Goal: Task Accomplishment & Management: Manage account settings

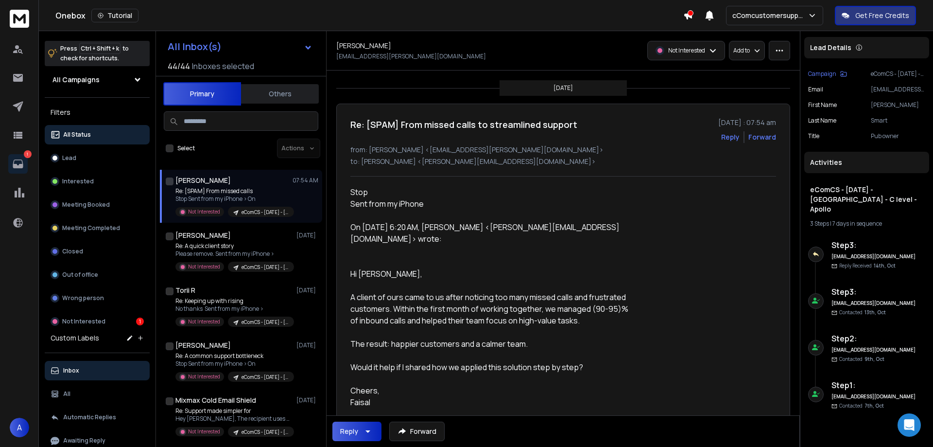
scroll to position [644, 0]
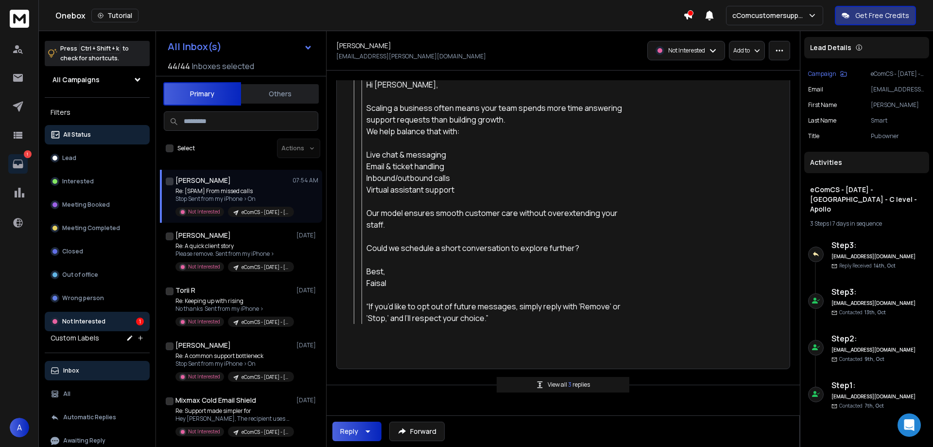
click at [80, 318] on p "Not Interested" at bounding box center [83, 321] width 43 height 8
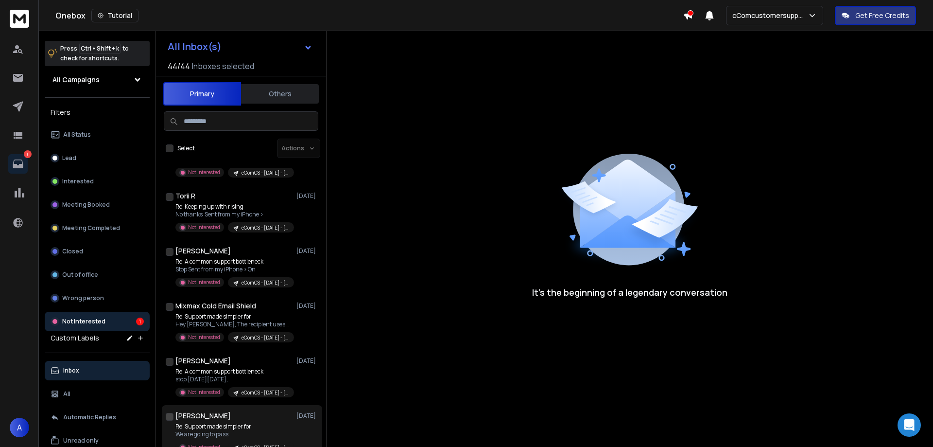
scroll to position [0, 0]
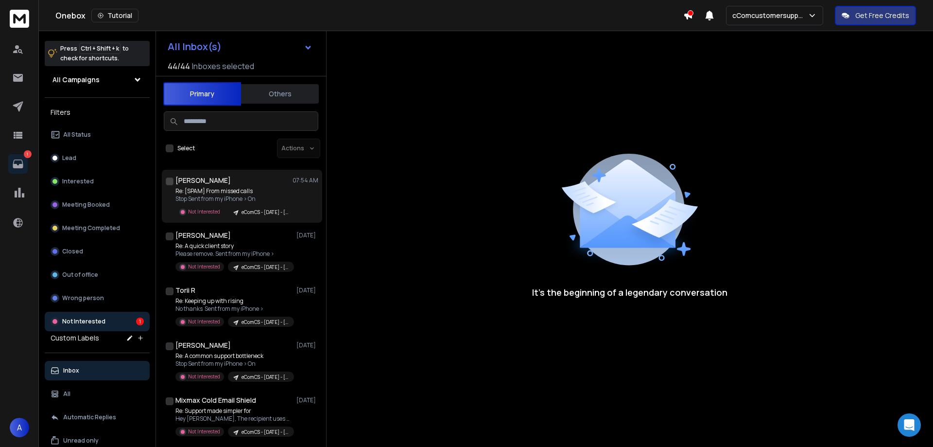
click at [219, 181] on div "Kelly Smart 07:54 AM" at bounding box center [246, 180] width 143 height 10
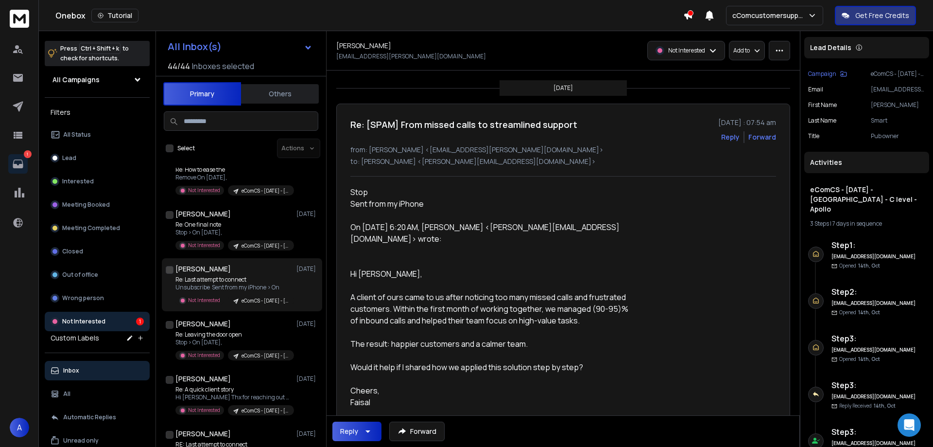
scroll to position [486, 0]
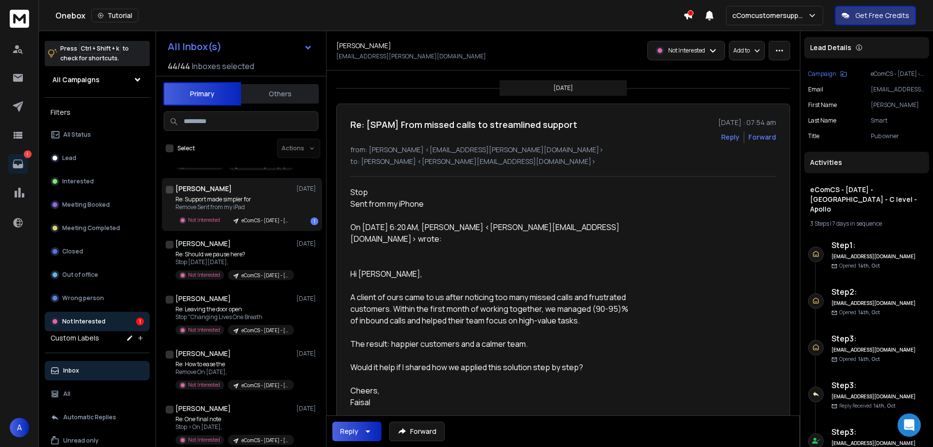
click at [258, 213] on div "Re: Support made simpler for Remove Sent from my iPad Not Interested eComCS - S…" at bounding box center [234, 210] width 119 height 30
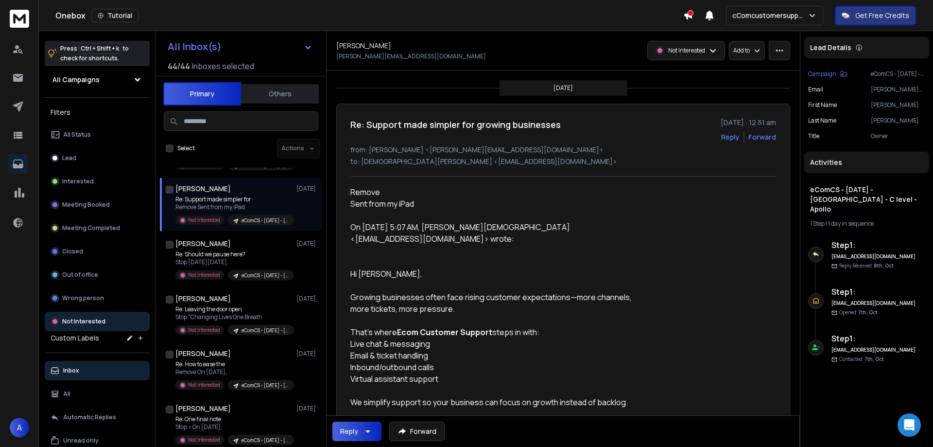
click at [256, 211] on div "Re: Support made simpler for Remove Sent from my iPad Not Interested eComCS - S…" at bounding box center [234, 210] width 119 height 30
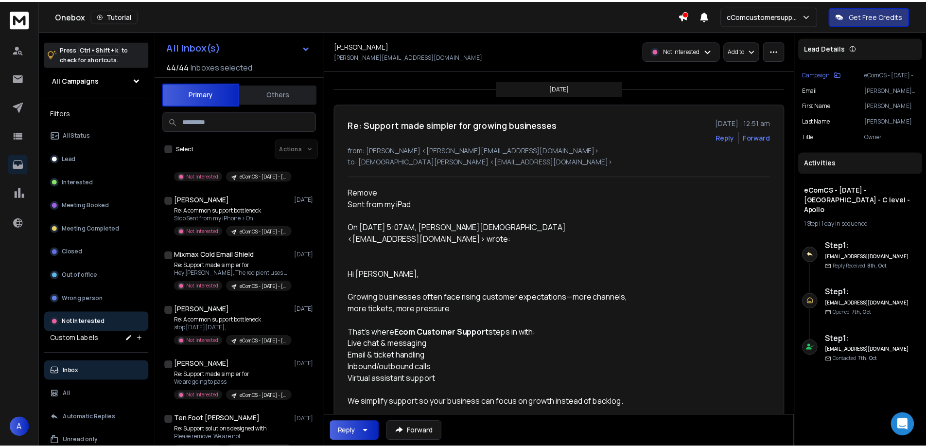
scroll to position [0, 0]
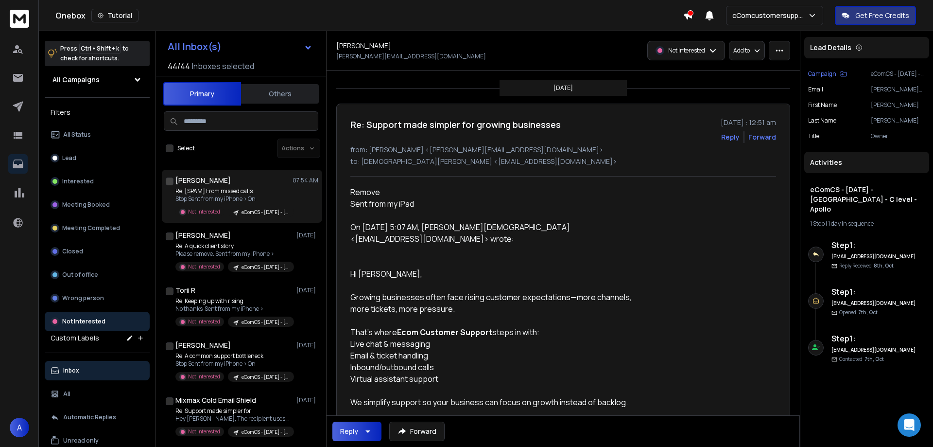
click at [246, 189] on p "Re: [SPAM] From missed calls" at bounding box center [233, 191] width 117 height 8
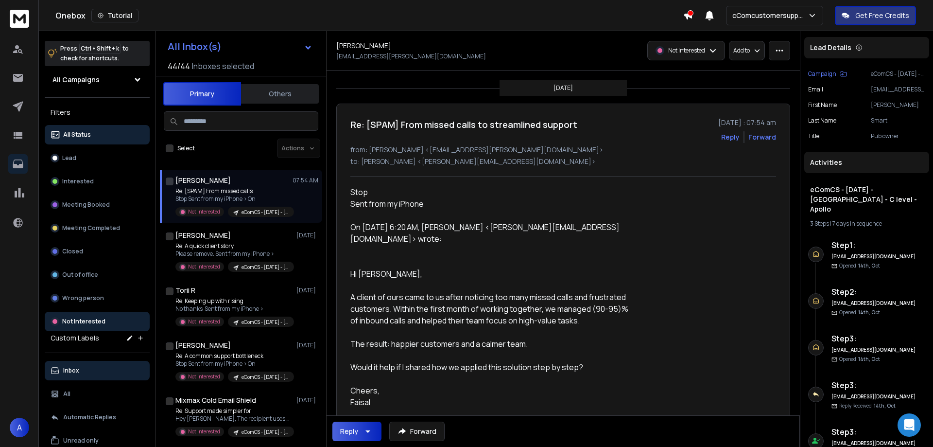
click at [86, 131] on p "All Status" at bounding box center [77, 135] width 28 height 8
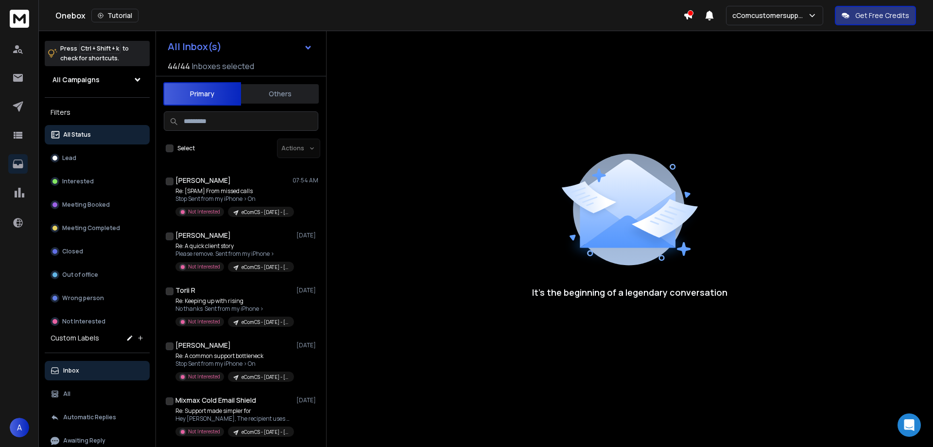
click at [78, 133] on p "All Status" at bounding box center [77, 135] width 28 height 8
click at [19, 46] on icon at bounding box center [18, 49] width 12 height 12
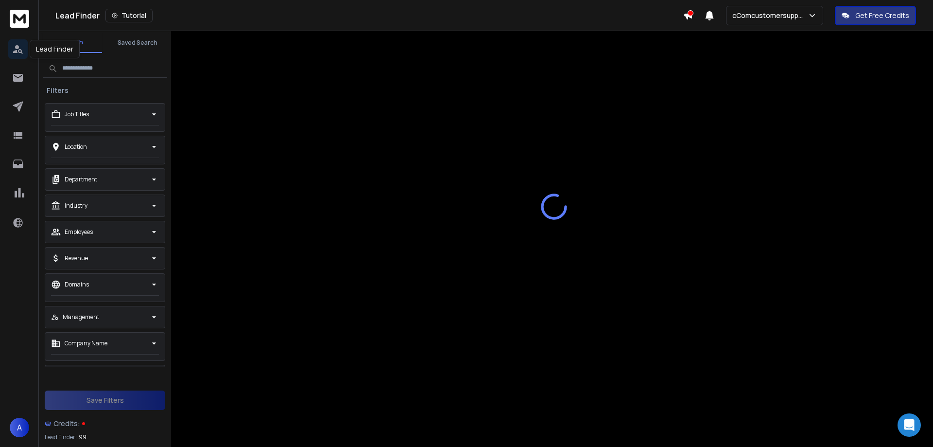
click at [22, 15] on icon at bounding box center [19, 19] width 19 height 18
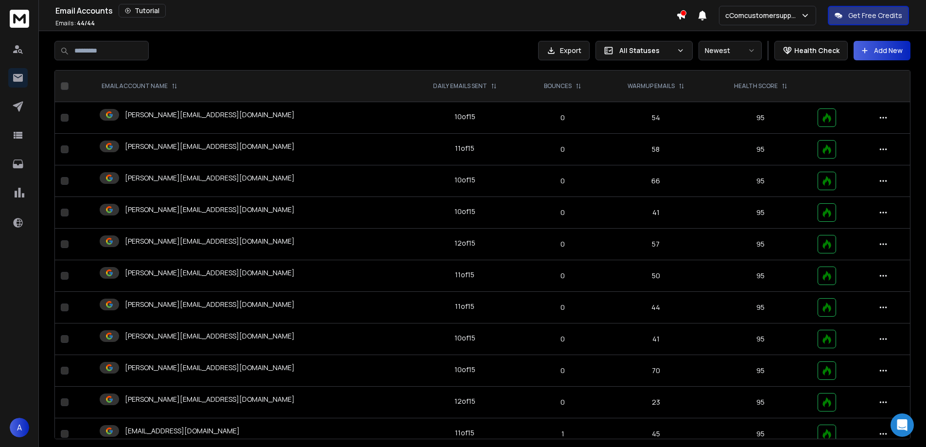
click at [313, 37] on div "Export All Statuses Newest Health Check Add New EMAIL ACCOUNT NAME DAILY EMAILS…" at bounding box center [482, 239] width 887 height 417
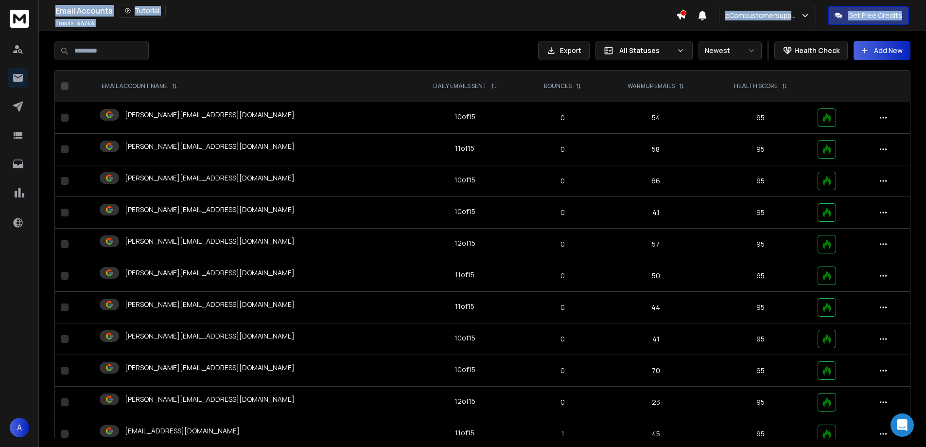
drag, startPoint x: 56, startPoint y: 11, endPoint x: 96, endPoint y: 31, distance: 45.0
click at [96, 31] on div "Email Accounts Tutorial Emails : 44 / 44 cComcustomersupport Get Free Credits E…" at bounding box center [463, 224] width 926 height 448
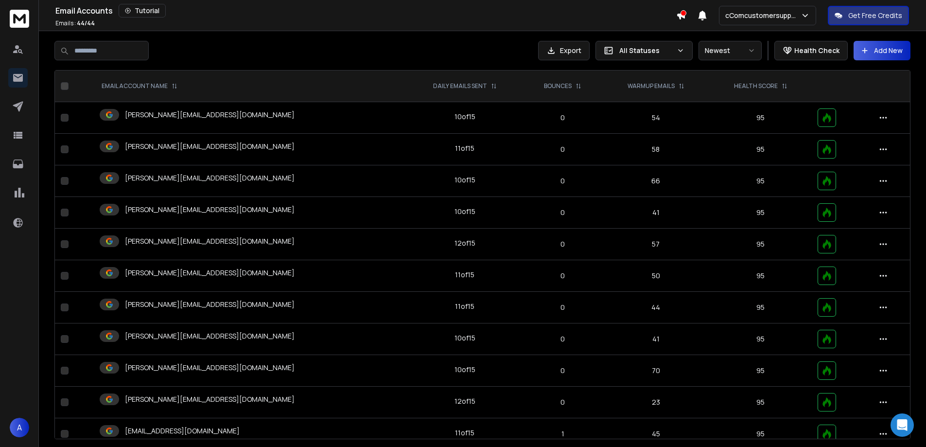
click at [361, 62] on div "Export All Statuses Newest Health Check Add New EMAIL ACCOUNT NAME DAILY EMAILS…" at bounding box center [482, 240] width 856 height 398
click at [67, 87] on button "Select this Page" at bounding box center [65, 86] width 8 height 8
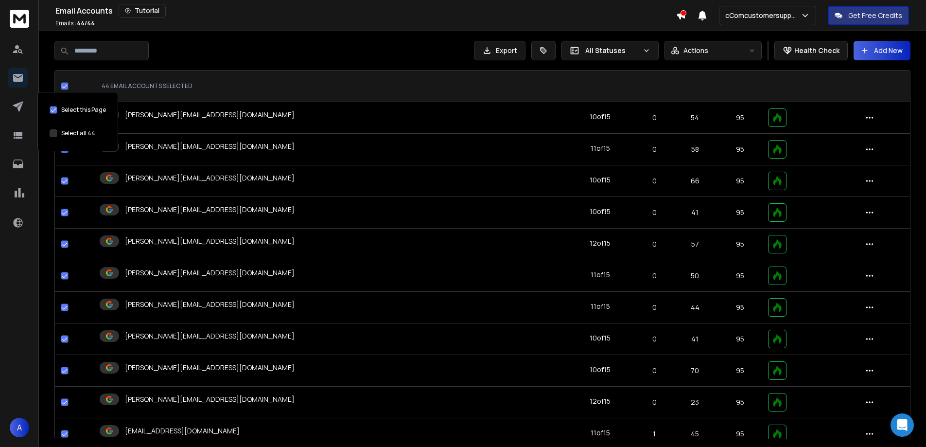
click at [64, 86] on button "Select this Page" at bounding box center [65, 86] width 8 height 8
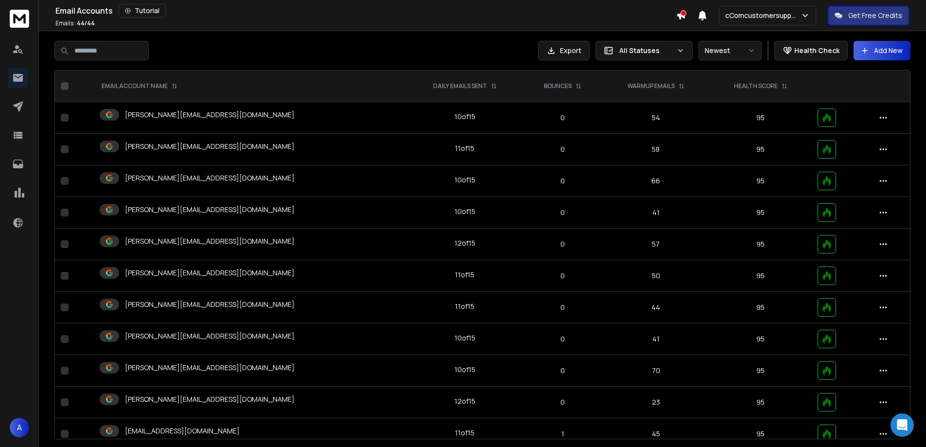
click at [361, 62] on div "Export All Statuses Newest Health Check Add New EMAIL ACCOUNT NAME DAILY EMAILS…" at bounding box center [482, 240] width 856 height 398
drag, startPoint x: 590, startPoint y: 81, endPoint x: 700, endPoint y: 86, distance: 110.4
click at [700, 86] on tr "EMAIL ACCOUNT NAME DAILY EMAILS SENT BOUNCES WARMUP EMAILS HEALTH SCORE" at bounding box center [482, 86] width 855 height 32
click at [804, 64] on div "Export All Statuses Newest Health Check Add New EMAIL ACCOUNT NAME DAILY EMAILS…" at bounding box center [482, 240] width 856 height 398
drag, startPoint x: 727, startPoint y: 117, endPoint x: 752, endPoint y: 134, distance: 29.8
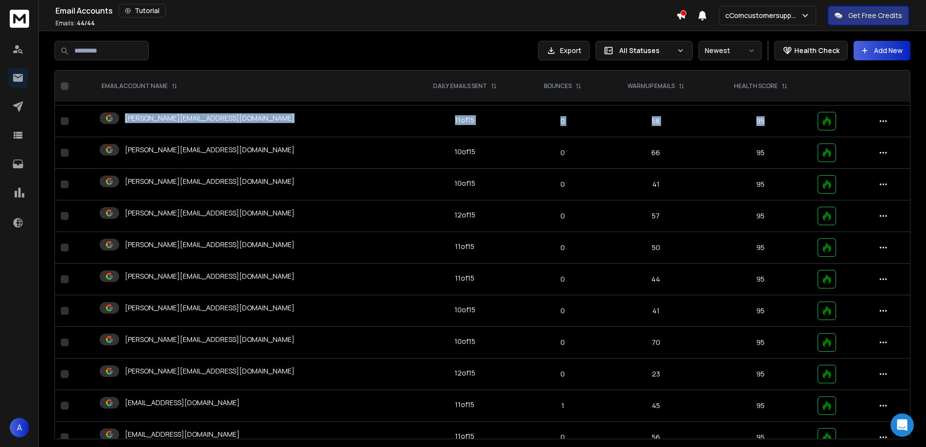
scroll to position [49, 0]
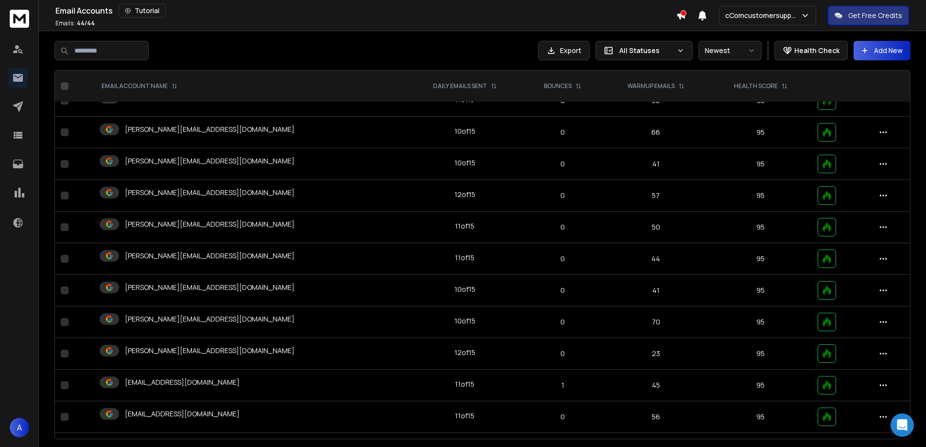
click at [483, 56] on div at bounding box center [293, 50] width 478 height 19
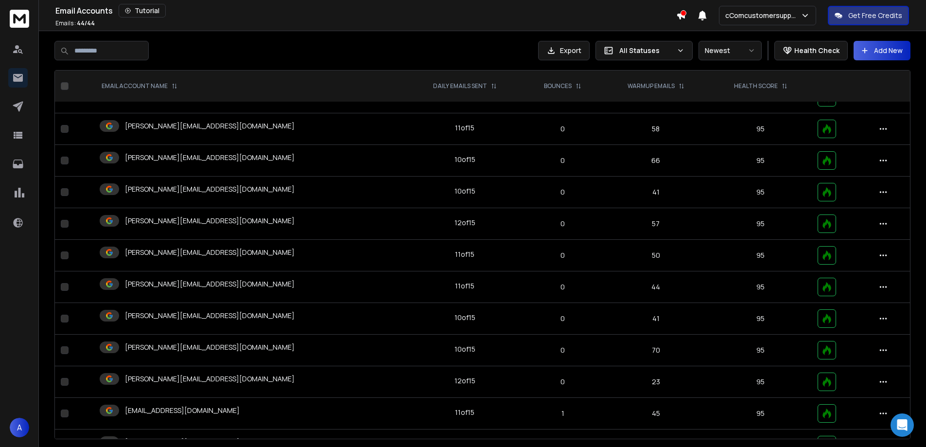
scroll to position [0, 0]
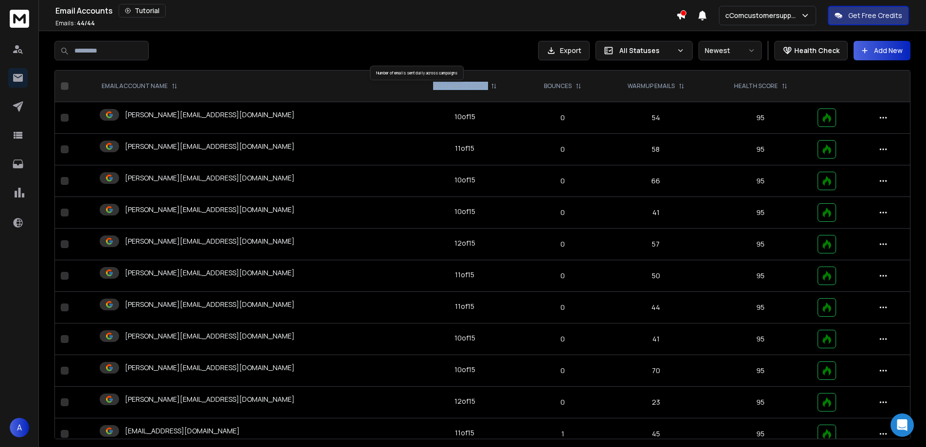
drag, startPoint x: 384, startPoint y: 81, endPoint x: 458, endPoint y: 94, distance: 74.5
click at [458, 94] on th "DAILY EMAILS SENT" at bounding box center [465, 86] width 118 height 32
click at [406, 87] on th "DAILY EMAILS SENT" at bounding box center [465, 86] width 118 height 32
click at [372, 52] on div at bounding box center [293, 50] width 478 height 19
click at [11, 152] on div at bounding box center [19, 137] width 22 height 196
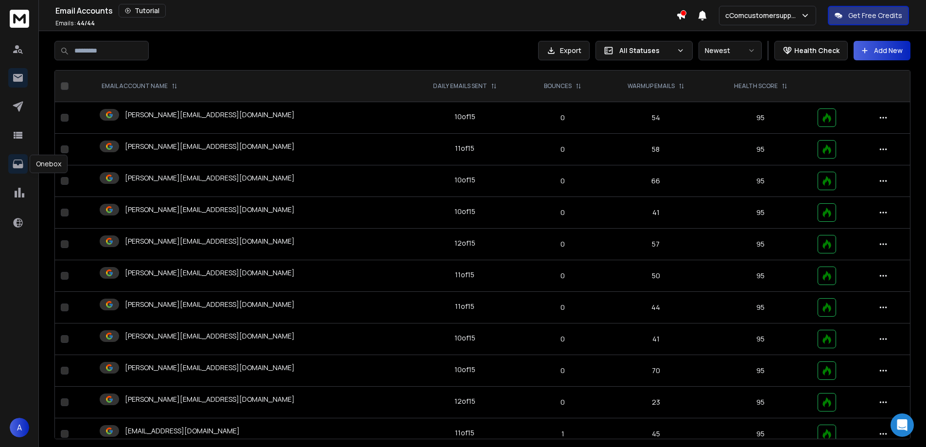
click at [15, 157] on link at bounding box center [17, 163] width 19 height 19
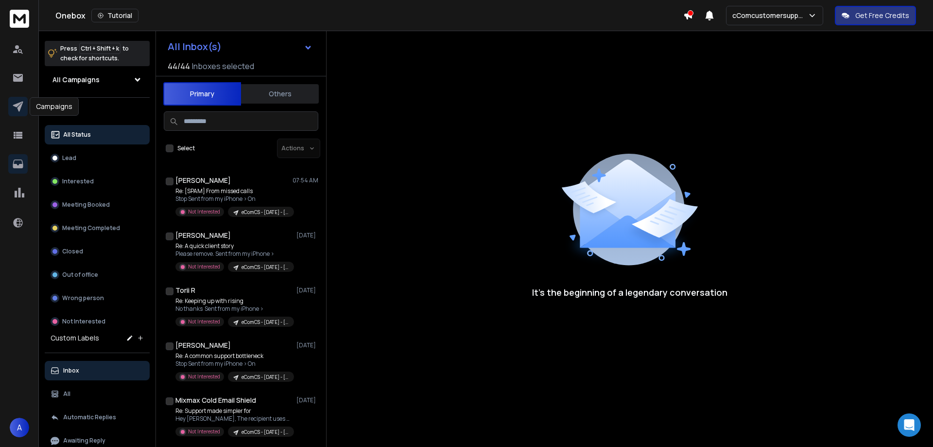
click at [19, 106] on icon at bounding box center [18, 107] width 10 height 10
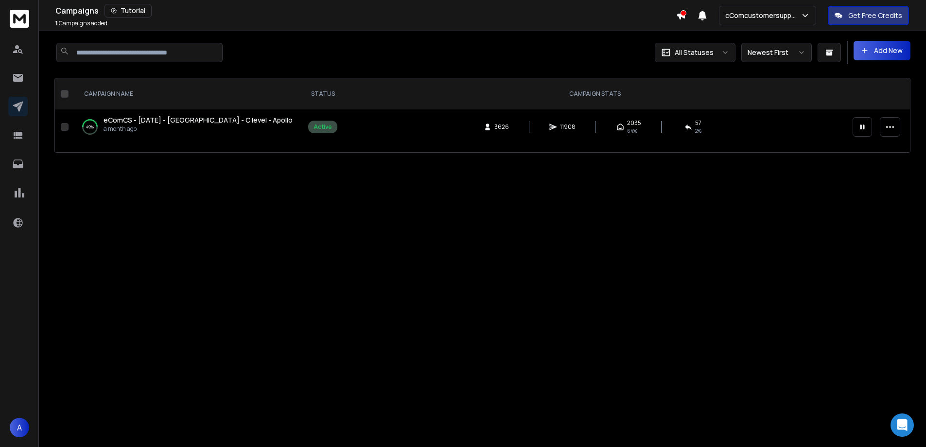
click at [457, 51] on div at bounding box center [268, 52] width 428 height 23
drag, startPoint x: 93, startPoint y: 190, endPoint x: 387, endPoint y: 53, distance: 324.1
click at [387, 53] on div "Campaigns 1 Campaigns Added All Statuses Newest First Add New CAMPAIGN NAME STA…" at bounding box center [482, 264] width 856 height 447
click at [409, 50] on div at bounding box center [268, 52] width 428 height 23
click at [508, 25] on div "1 Campaigns added" at bounding box center [365, 23] width 620 height 8
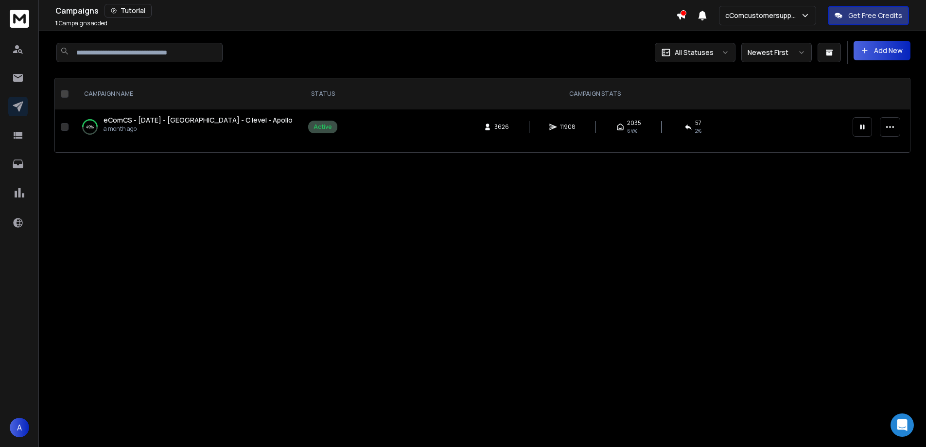
click at [155, 119] on span "eComCS - Sep 25 - USA - C level - Apollo" at bounding box center [197, 119] width 189 height 9
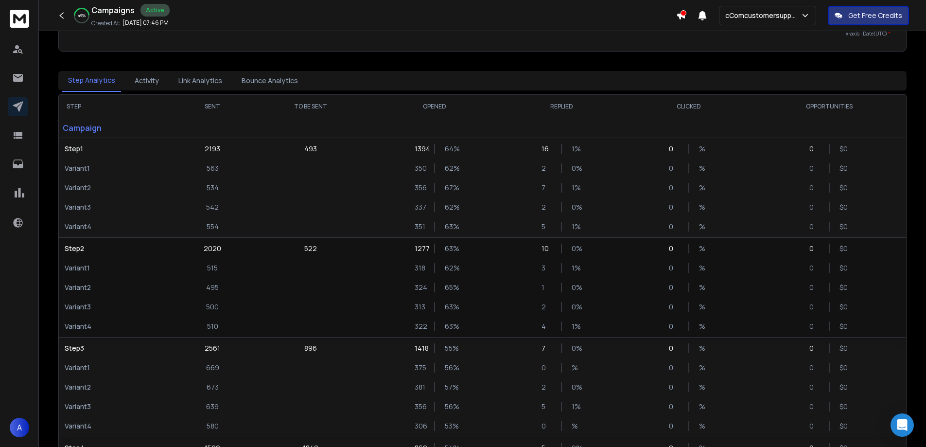
scroll to position [437, 0]
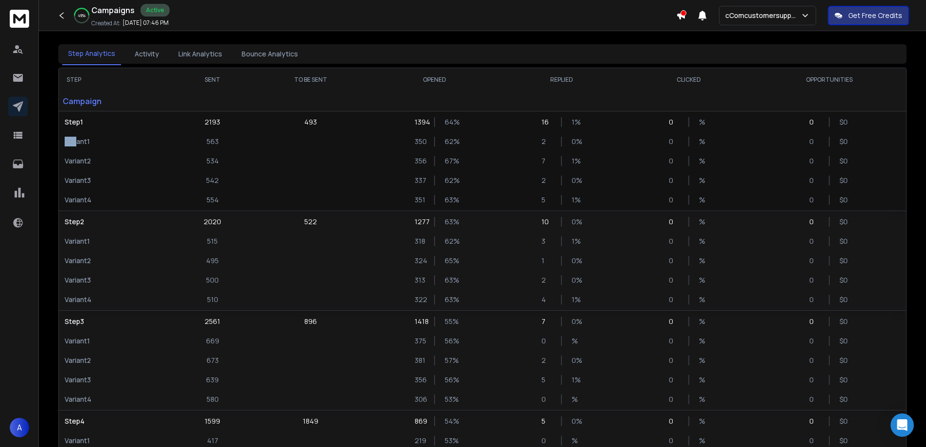
drag, startPoint x: 66, startPoint y: 139, endPoint x: 78, endPoint y: 142, distance: 12.5
click at [78, 142] on p "Variant 1" at bounding box center [116, 142] width 103 height 10
click at [237, 91] on th "SENT" at bounding box center [212, 79] width 77 height 23
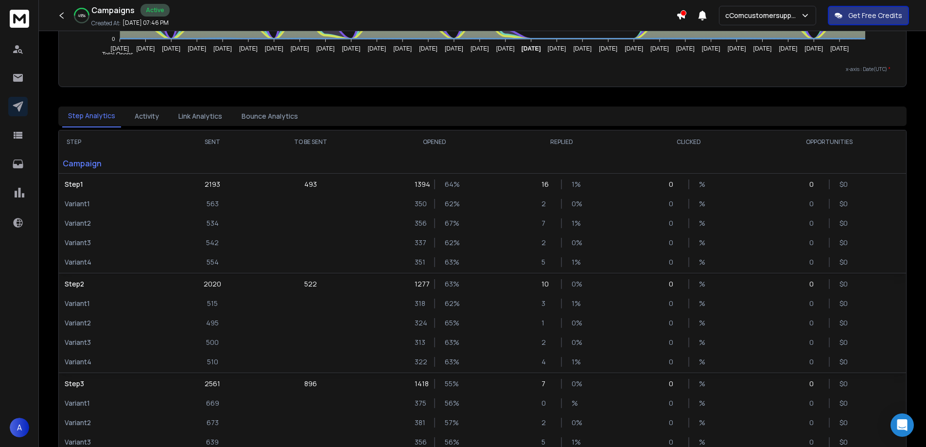
scroll to position [375, 0]
click at [434, 99] on div "Leads Contacted 2193 Open Rate 90.15 % 1977 Total Click Rate 0.00 % 0 Total Rep…" at bounding box center [482, 218] width 848 height 916
drag, startPoint x: 457, startPoint y: 223, endPoint x: 144, endPoint y: 222, distance: 313.4
click at [144, 222] on tr "Step 1 Variant 1 Variant 2 Variant 3 Variant 4 2193 563 534 542 554 493 1394 64…" at bounding box center [482, 224] width 847 height 100
click at [199, 155] on table "STEP SENT TO BE SENT OPENED REPLIED CLICKED OPPORTUNITIES Campaign Step 1 Varia…" at bounding box center [482, 401] width 847 height 541
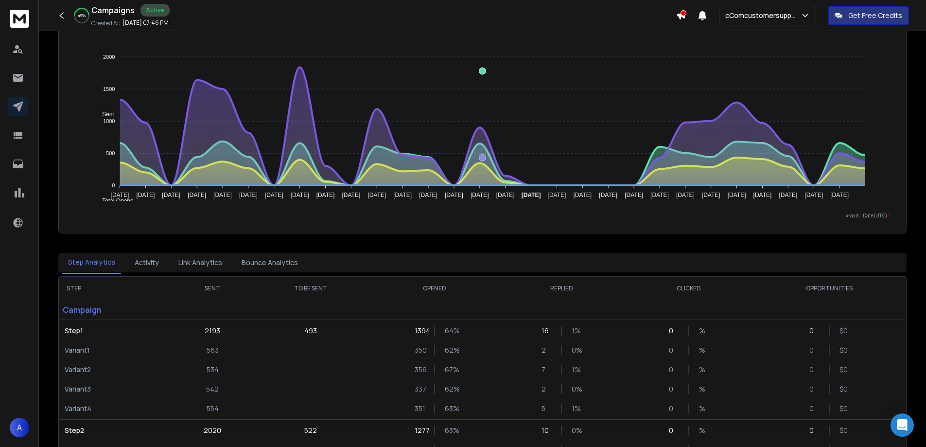
scroll to position [0, 0]
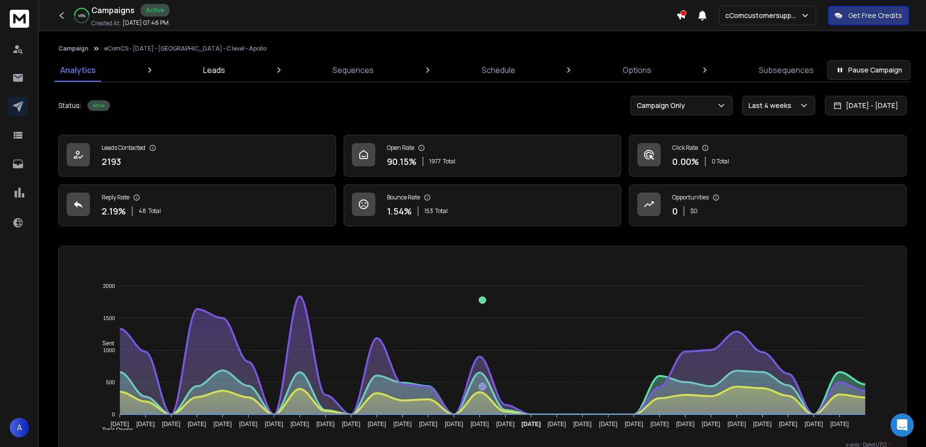
click at [201, 73] on link "Leads" at bounding box center [214, 69] width 34 height 23
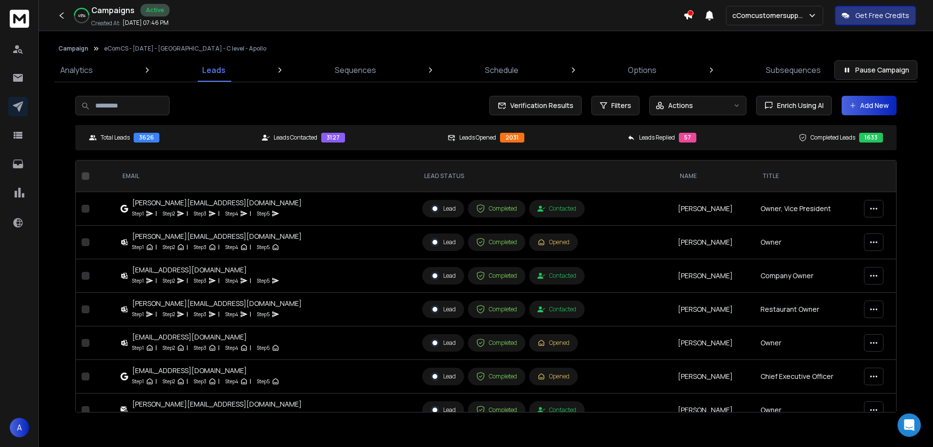
click at [366, 113] on div "Verification Results Filters Actions Enrich Using AI Add New" at bounding box center [485, 105] width 821 height 19
click at [362, 70] on p "Sequences" at bounding box center [355, 70] width 41 height 12
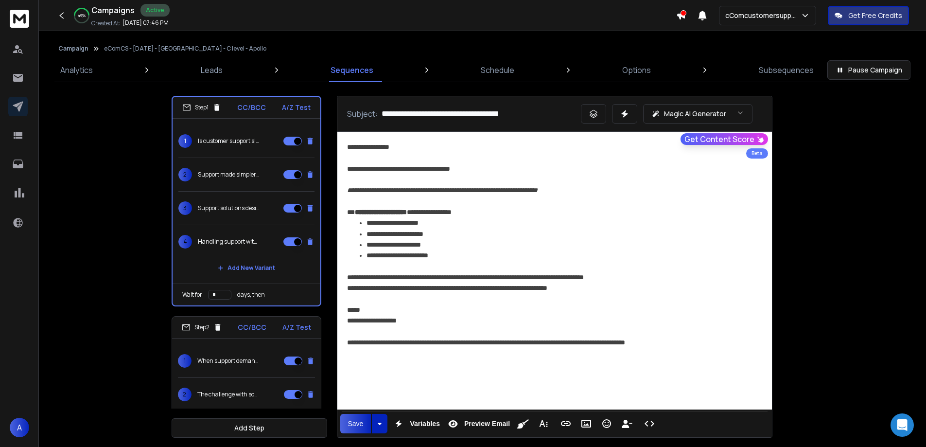
click at [230, 143] on p "Is customer support slowing your growth?" at bounding box center [229, 141] width 62 height 8
click at [213, 171] on p "Support made simpler for growing businesses" at bounding box center [229, 175] width 62 height 8
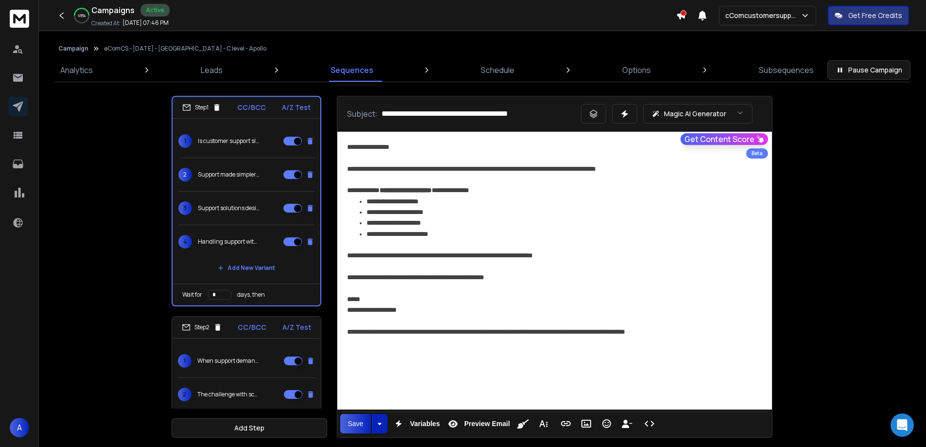
click at [235, 142] on p "Is customer support slowing your growth?" at bounding box center [229, 141] width 62 height 8
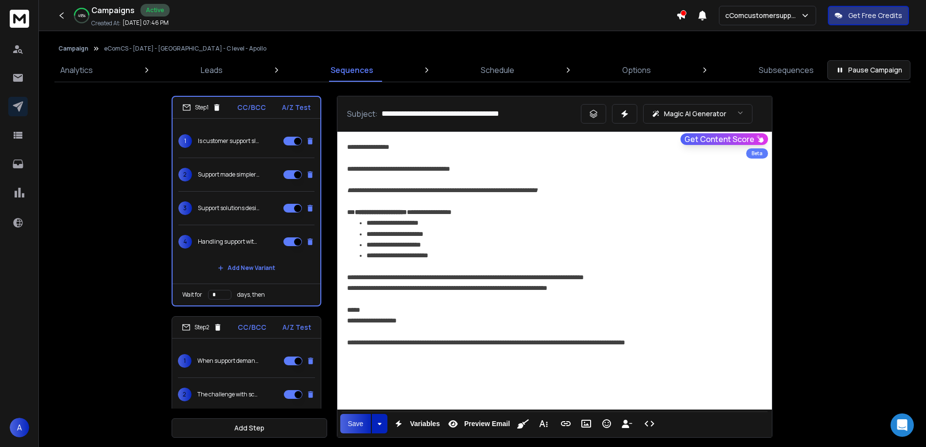
click at [236, 207] on p "Support solutions designed with your business in mind" at bounding box center [229, 208] width 62 height 8
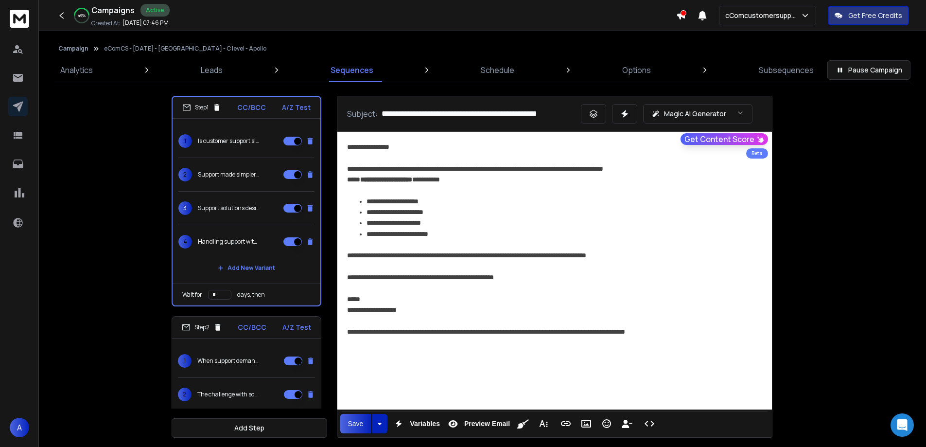
click at [224, 233] on div "4 Handling support without stretching your team" at bounding box center [246, 241] width 136 height 33
click at [236, 143] on p "Is customer support slowing your growth?" at bounding box center [229, 141] width 62 height 8
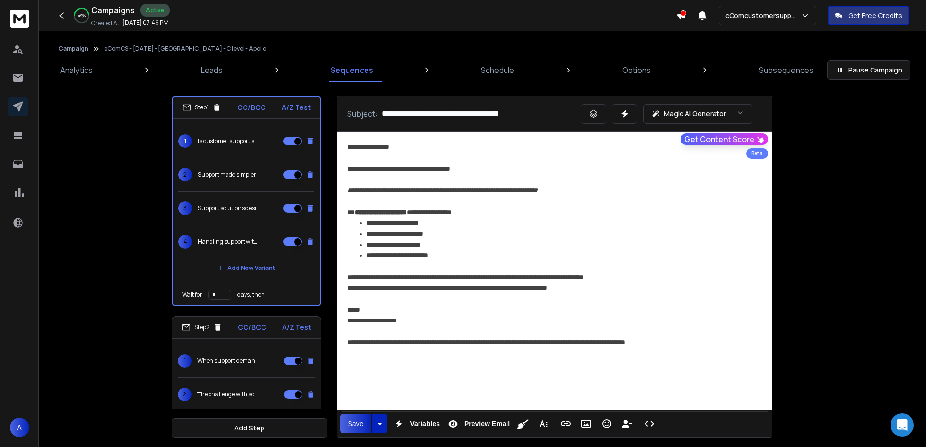
click at [220, 167] on div "2 Support made simpler for growing businesses" at bounding box center [246, 175] width 136 height 34
type input "**********"
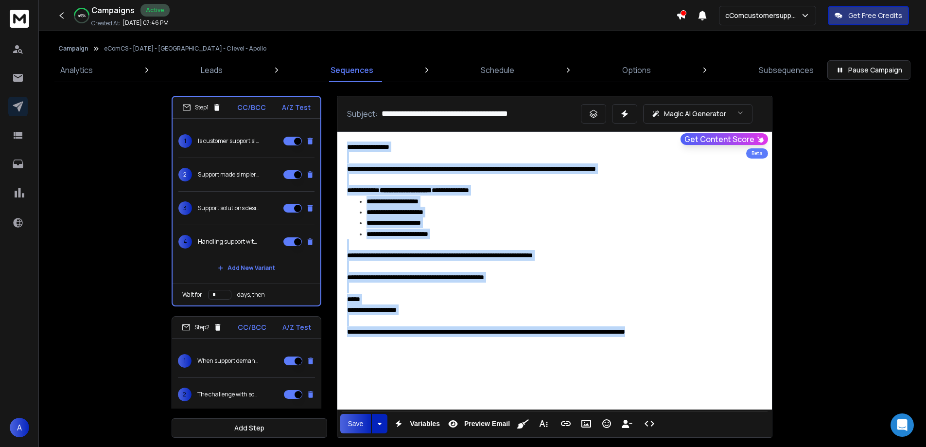
drag, startPoint x: 344, startPoint y: 147, endPoint x: 674, endPoint y: 333, distance: 378.5
click at [674, 333] on div "**********" at bounding box center [554, 266] width 434 height 268
click at [491, 243] on div at bounding box center [554, 244] width 415 height 11
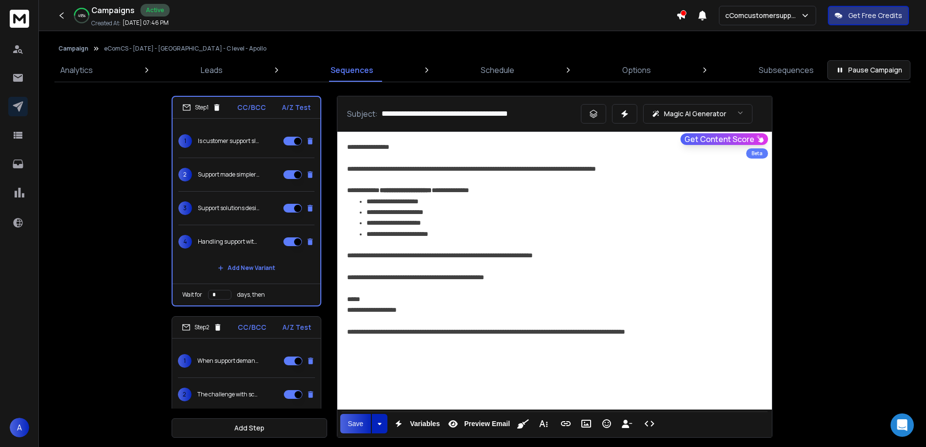
click at [447, 233] on div "**********" at bounding box center [564, 233] width 396 height 11
click at [442, 222] on div "**********" at bounding box center [564, 222] width 396 height 11
click at [442, 210] on div "**********" at bounding box center [564, 212] width 396 height 11
click at [442, 204] on div "**********" at bounding box center [564, 201] width 396 height 11
click at [419, 283] on div "**********" at bounding box center [554, 272] width 415 height 22
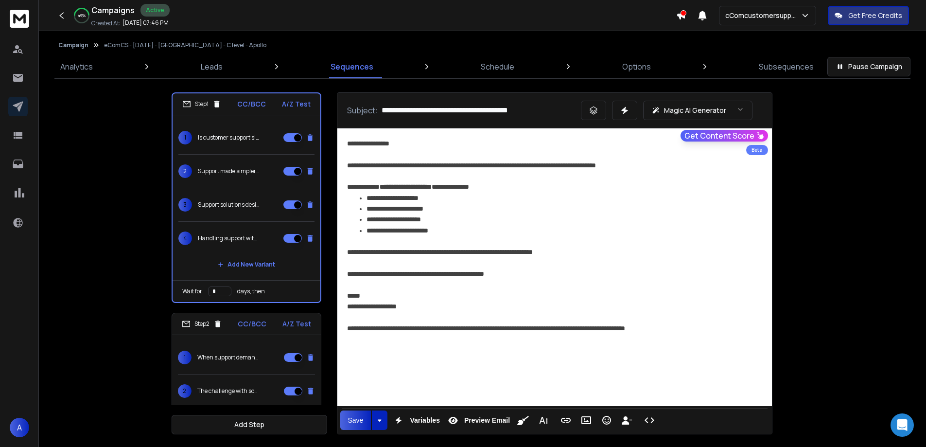
scroll to position [4, 0]
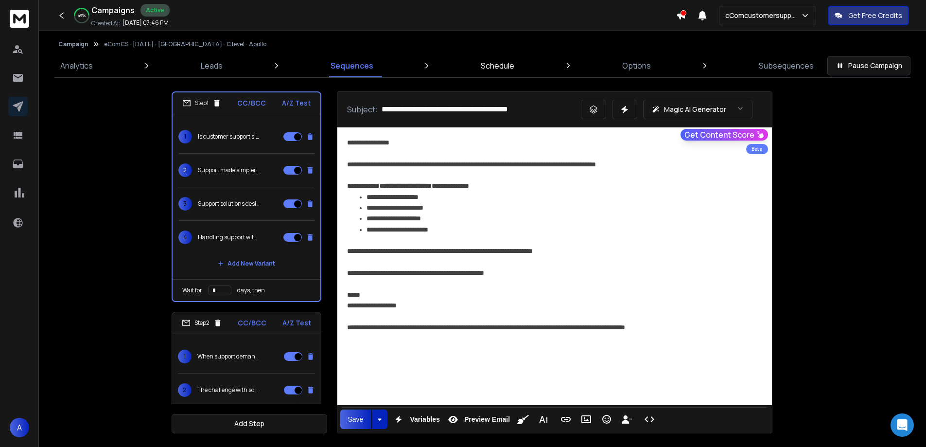
click at [502, 69] on p "Schedule" at bounding box center [498, 66] width 34 height 12
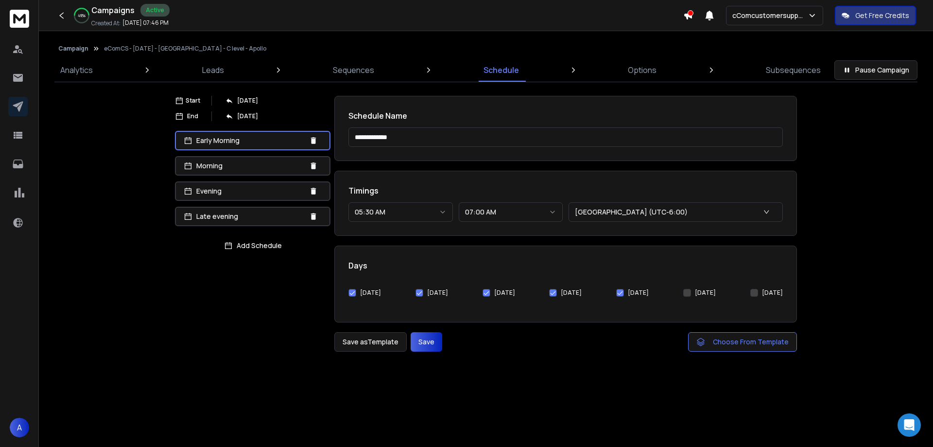
click at [458, 171] on div "Timings 05:30 AM ******** ******** ******** ******** ******** ******** ********…" at bounding box center [565, 203] width 463 height 65
drag, startPoint x: 341, startPoint y: 261, endPoint x: 799, endPoint y: 294, distance: 458.9
click at [799, 294] on div "**********" at bounding box center [485, 223] width 863 height 263
click at [831, 292] on div "**********" at bounding box center [485, 223] width 863 height 263
click at [608, 266] on h1 "Days" at bounding box center [565, 265] width 434 height 12
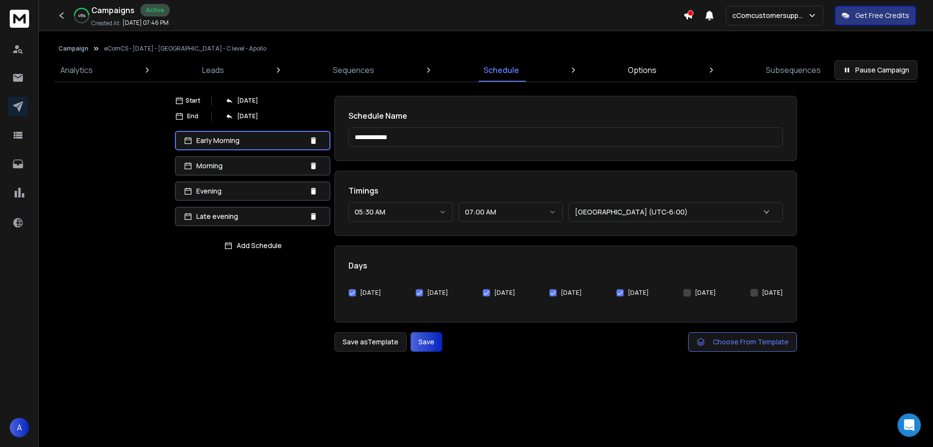
click at [647, 70] on p "Options" at bounding box center [642, 70] width 29 height 12
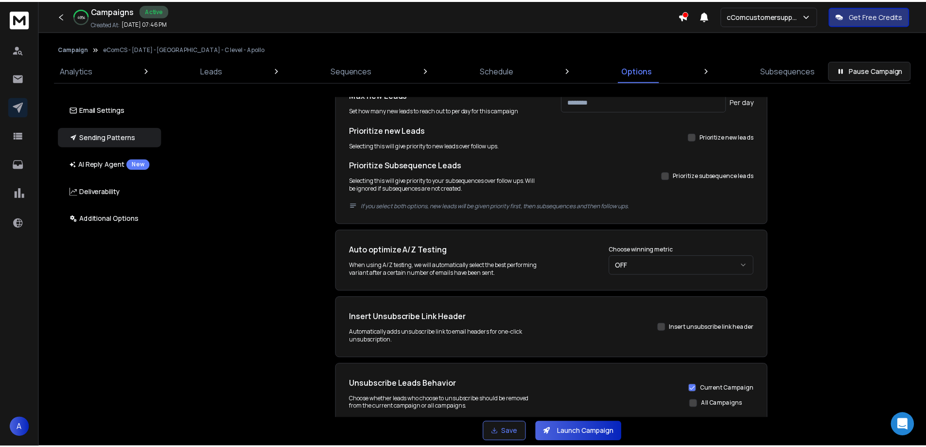
scroll to position [479, 0]
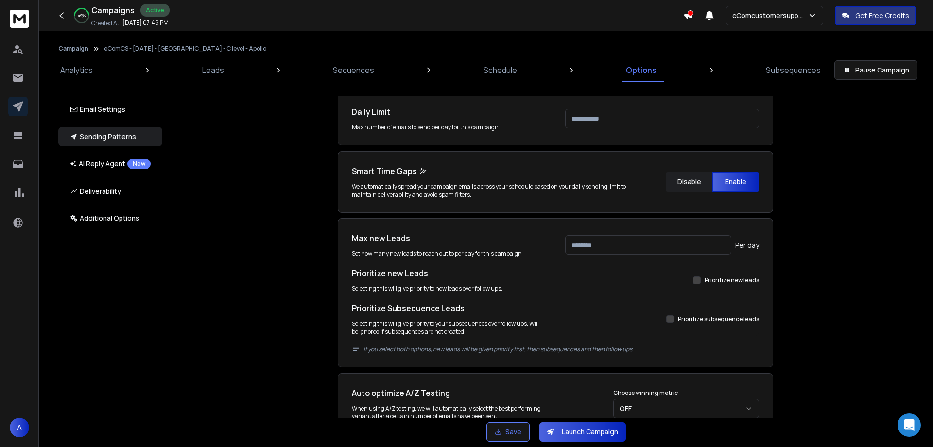
drag, startPoint x: 585, startPoint y: 247, endPoint x: 551, endPoint y: 248, distance: 34.5
click at [551, 248] on div "Max new Leads Set how many new leads to reach out to per day for this campaign …" at bounding box center [555, 244] width 407 height 25
click at [620, 251] on input "***" at bounding box center [648, 244] width 166 height 19
drag, startPoint x: 597, startPoint y: 248, endPoint x: 550, endPoint y: 244, distance: 47.3
click at [550, 244] on div "Max new Leads Set how many new leads to reach out to per day for this campaign …" at bounding box center [555, 244] width 407 height 25
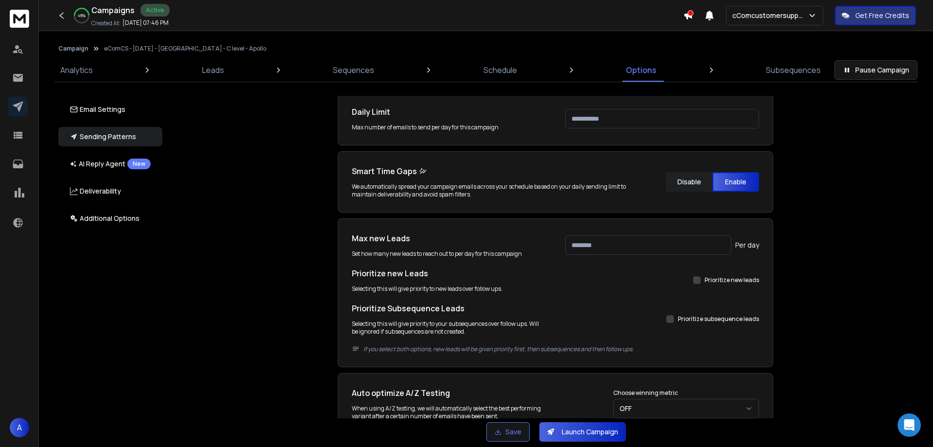
click at [735, 245] on p "Per day" at bounding box center [747, 245] width 24 height 10
drag, startPoint x: 351, startPoint y: 108, endPoint x: 505, endPoint y: 127, distance: 154.8
click at [505, 127] on div "Daily Limit Max number of emails to send per day for this campaign" at bounding box center [449, 118] width 194 height 25
click at [569, 119] on input "****" at bounding box center [662, 118] width 194 height 19
click at [594, 122] on input "****" at bounding box center [662, 118] width 194 height 19
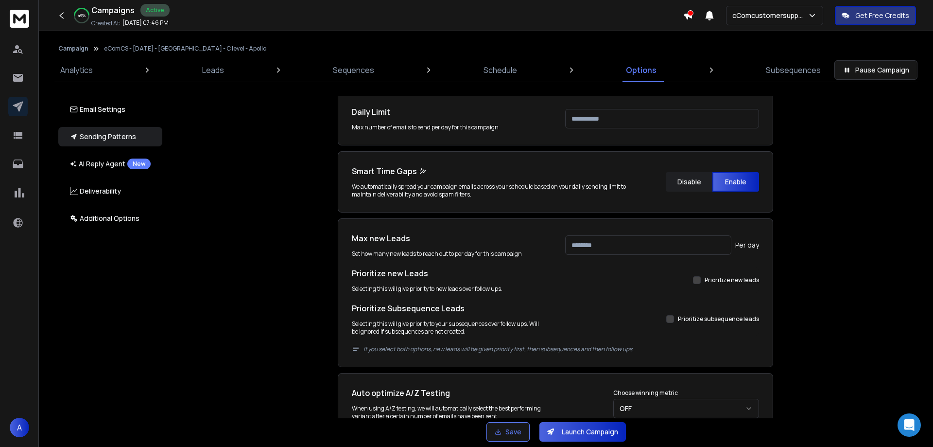
drag, startPoint x: 576, startPoint y: 116, endPoint x: 570, endPoint y: 116, distance: 5.3
click at [570, 116] on input "****" at bounding box center [662, 118] width 194 height 19
click at [595, 120] on input "****" at bounding box center [662, 118] width 194 height 19
click at [600, 118] on input "****" at bounding box center [662, 118] width 194 height 19
drag, startPoint x: 597, startPoint y: 115, endPoint x: 561, endPoint y: 116, distance: 35.5
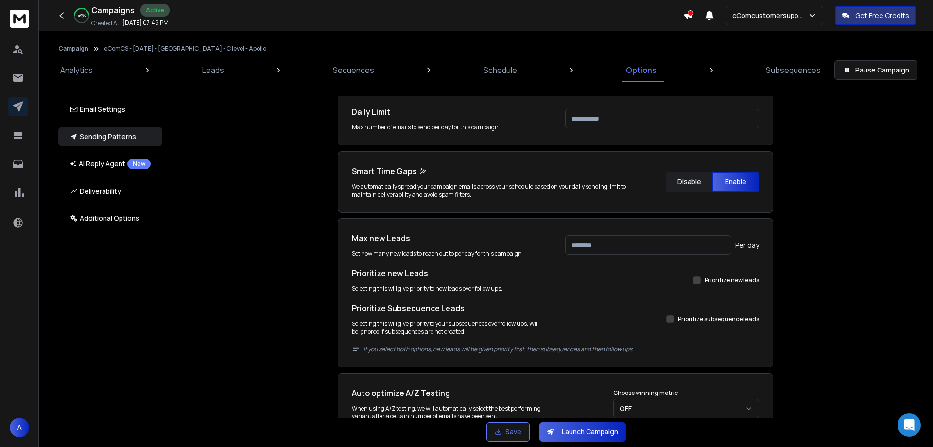
click at [565, 116] on input "****" at bounding box center [662, 118] width 194 height 19
click at [566, 122] on input "****" at bounding box center [662, 118] width 194 height 19
click at [519, 123] on div "Daily Limit Max number of emails to send per day for this campaign" at bounding box center [449, 118] width 194 height 25
click at [228, 72] on link "Leads" at bounding box center [213, 69] width 34 height 23
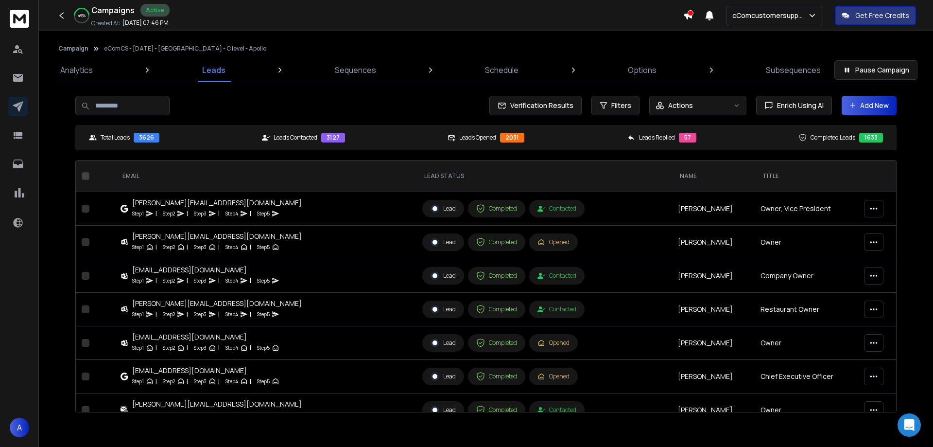
click at [257, 111] on div "Verification Results Filters Actions Enrich Using AI Add New" at bounding box center [485, 105] width 821 height 19
click at [460, 91] on div "Campaign eComCS - Sep 25 - USA - C level - Apollo Analytics Leads Sequences Sch…" at bounding box center [485, 223] width 863 height 365
click at [425, 22] on div "49 % Campaigns Active Created At: Sep 08, 2025, 07:46 PM cComcustomersupport Ge…" at bounding box center [466, 15] width 933 height 31
click at [26, 107] on link at bounding box center [17, 106] width 19 height 19
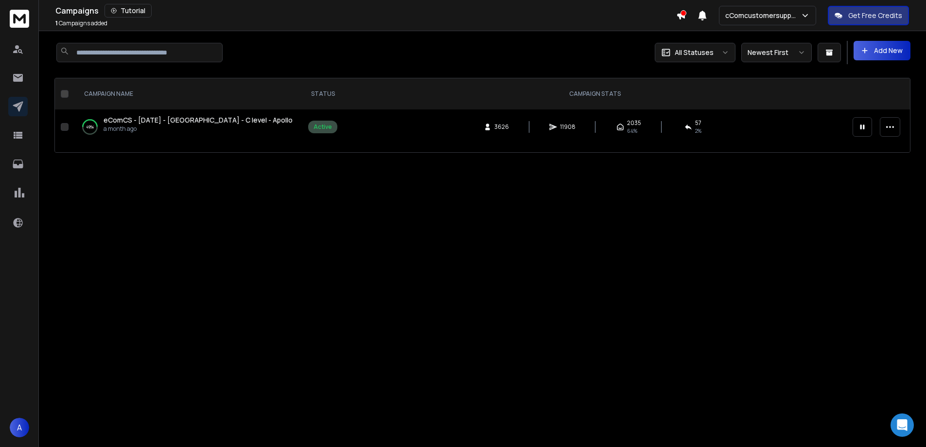
click at [466, 287] on div "Campaigns 1 Campaigns Added All Statuses Newest First Add New CAMPAIGN NAME STA…" at bounding box center [482, 264] width 856 height 447
click at [316, 230] on div "Campaigns 1 Campaigns Added All Statuses Newest First Add New CAMPAIGN NAME STA…" at bounding box center [482, 264] width 856 height 447
click at [410, 58] on div at bounding box center [268, 52] width 428 height 23
click at [419, 88] on th "CAMPAIGN STATS" at bounding box center [594, 93] width 503 height 31
click at [544, 94] on th "CAMPAIGN STATS" at bounding box center [594, 93] width 503 height 31
